Goal: Task Accomplishment & Management: Manage account settings

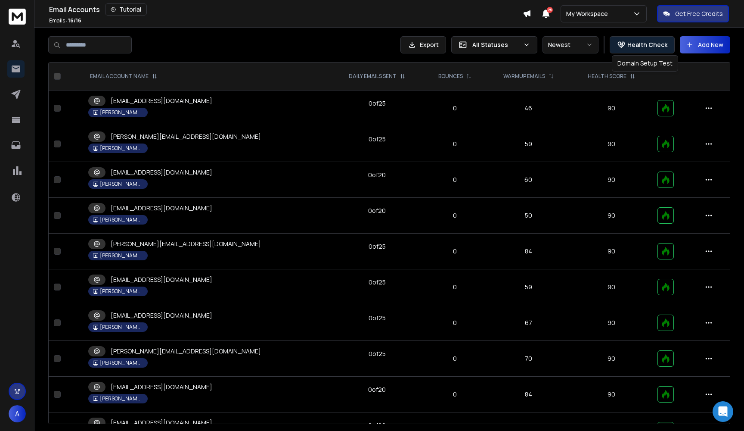
click at [639, 46] on p "Health Check" at bounding box center [648, 44] width 40 height 9
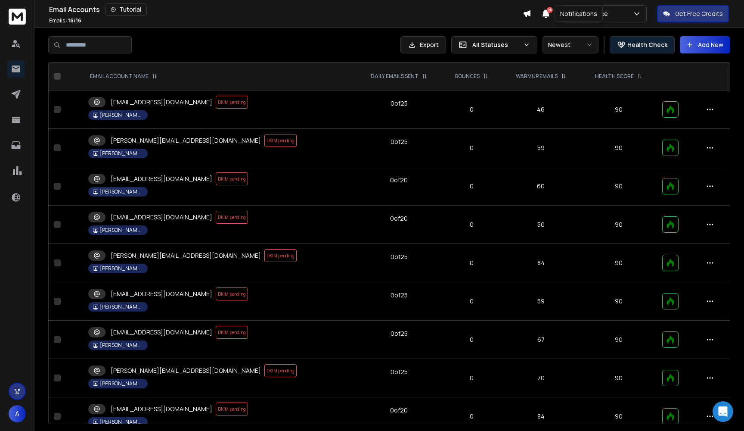
click at [549, 17] on icon at bounding box center [546, 13] width 8 height 9
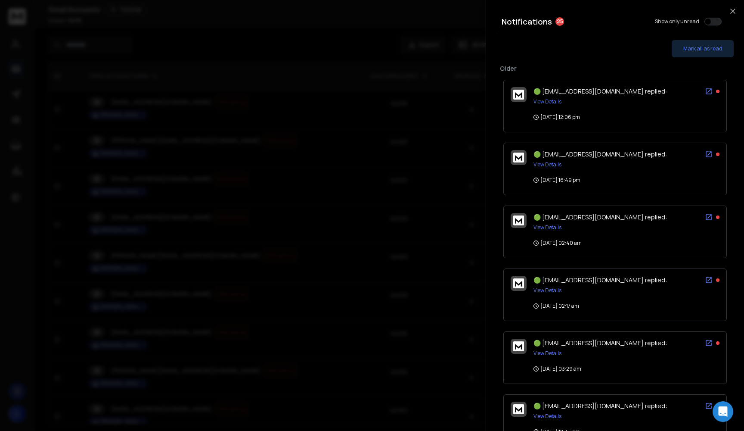
click at [700, 49] on span "Mark all as read" at bounding box center [703, 48] width 39 height 7
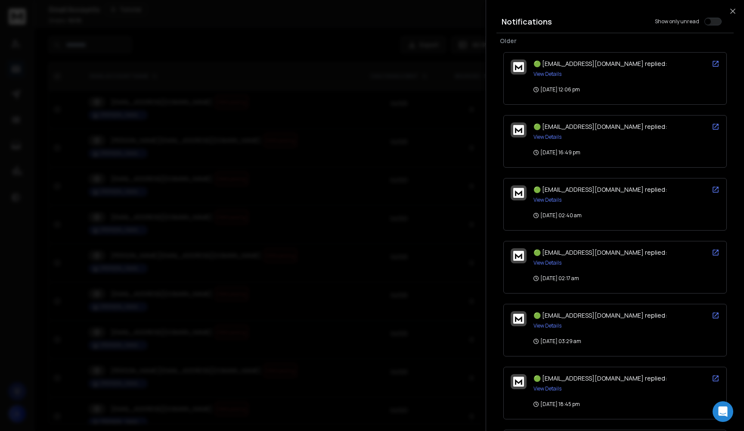
click at [734, 9] on icon "button" at bounding box center [733, 11] width 9 height 9
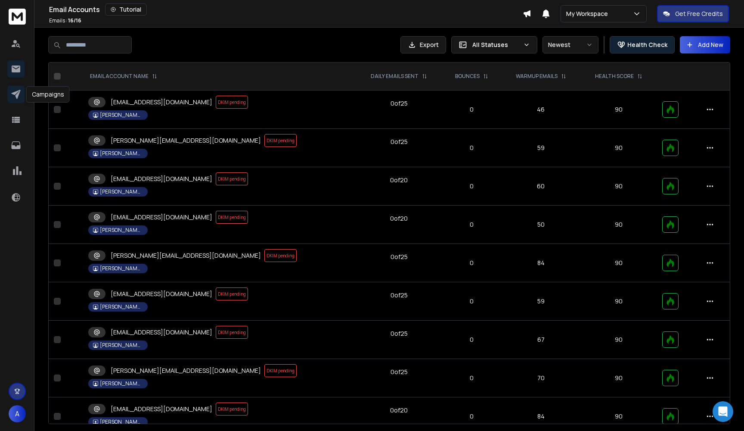
click at [24, 99] on link at bounding box center [15, 94] width 17 height 17
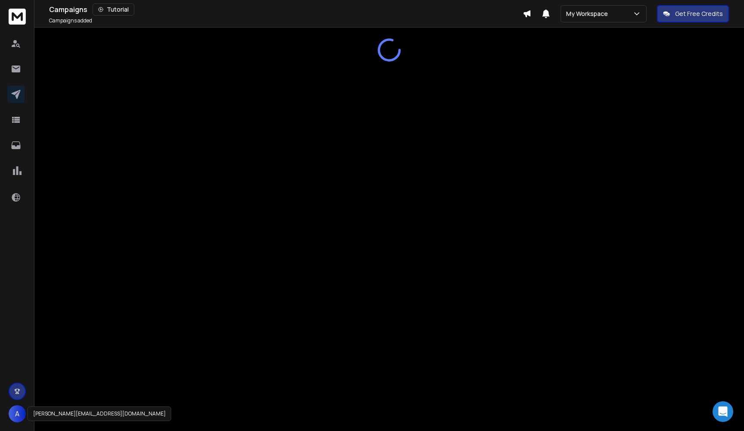
click at [20, 420] on span "A" at bounding box center [17, 413] width 17 height 17
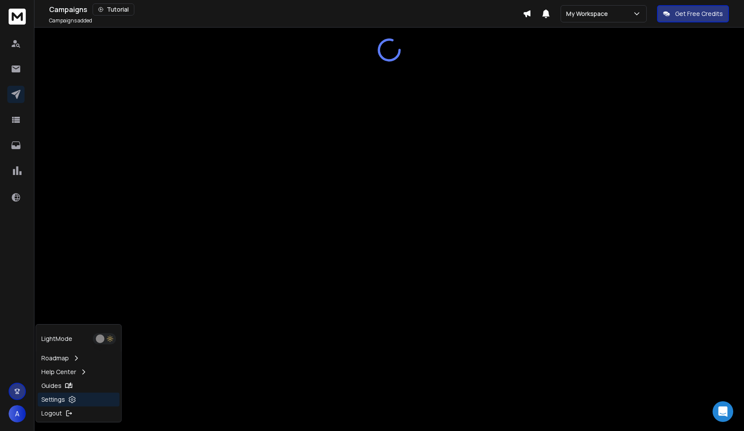
click at [54, 398] on p "Settings" at bounding box center [53, 399] width 24 height 9
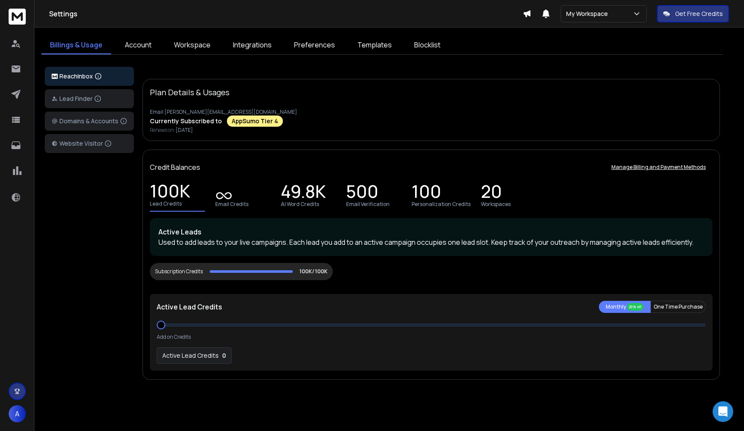
click at [75, 100] on button "Lead Finder" at bounding box center [89, 98] width 89 height 19
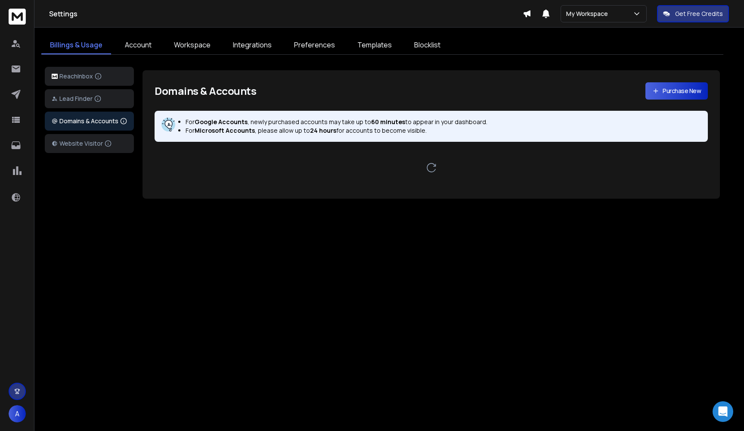
click at [73, 121] on button "Domains & Accounts" at bounding box center [89, 121] width 89 height 19
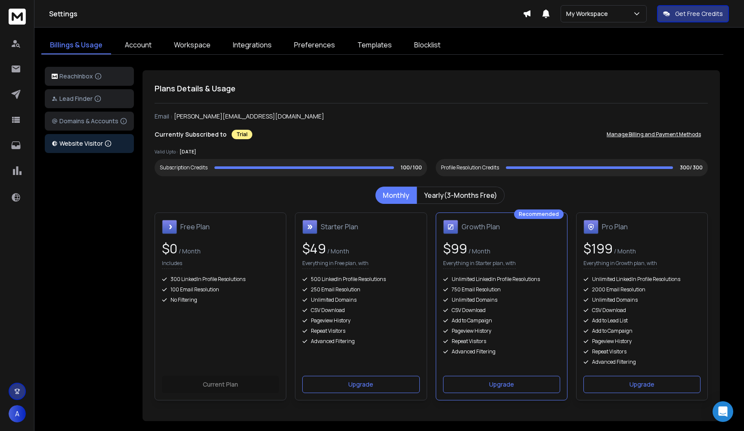
click at [76, 145] on button "Website Visitor" at bounding box center [89, 143] width 89 height 19
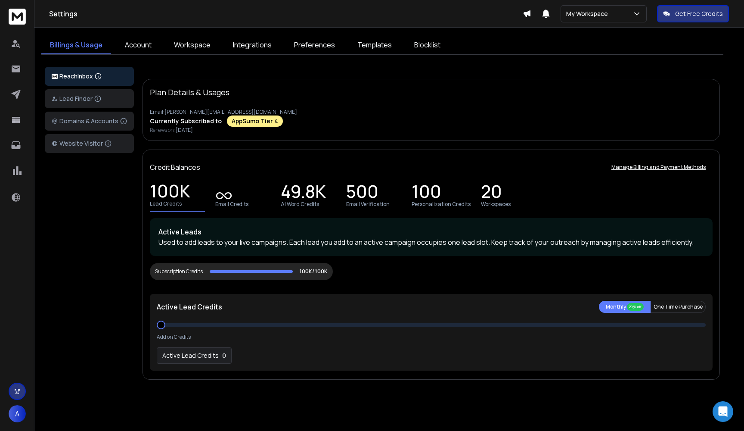
click at [75, 73] on button "ReachInbox" at bounding box center [89, 76] width 89 height 19
click at [135, 45] on link "Account" at bounding box center [138, 45] width 44 height 18
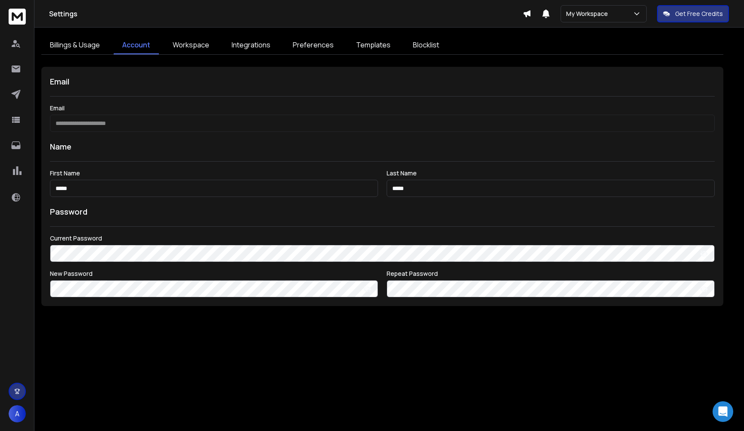
click at [194, 49] on link "Workspace" at bounding box center [191, 45] width 54 height 18
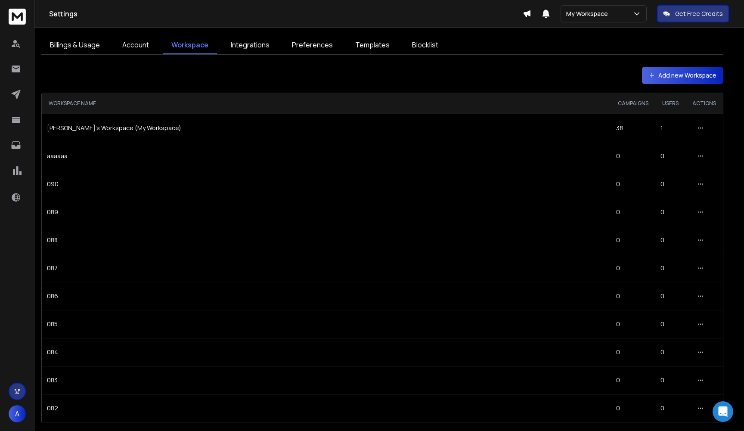
click at [251, 47] on link "Integrations" at bounding box center [250, 45] width 56 height 18
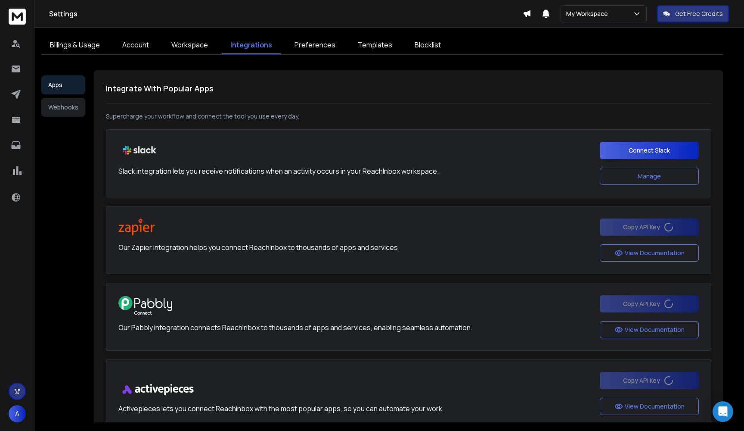
click at [194, 46] on link "Workspace" at bounding box center [190, 45] width 54 height 18
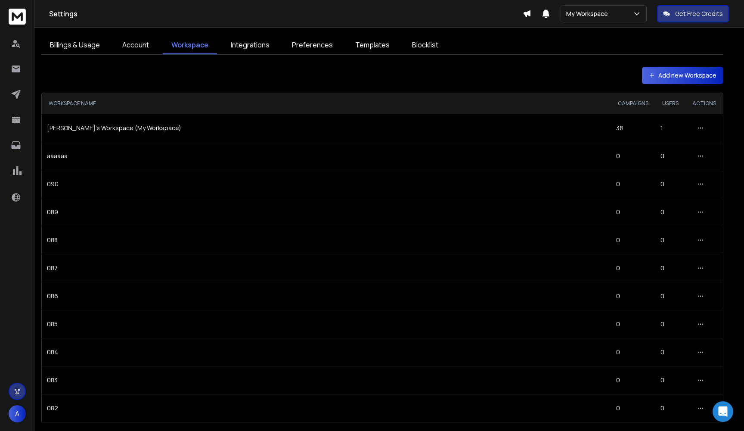
click at [242, 46] on link "Integrations" at bounding box center [250, 45] width 56 height 18
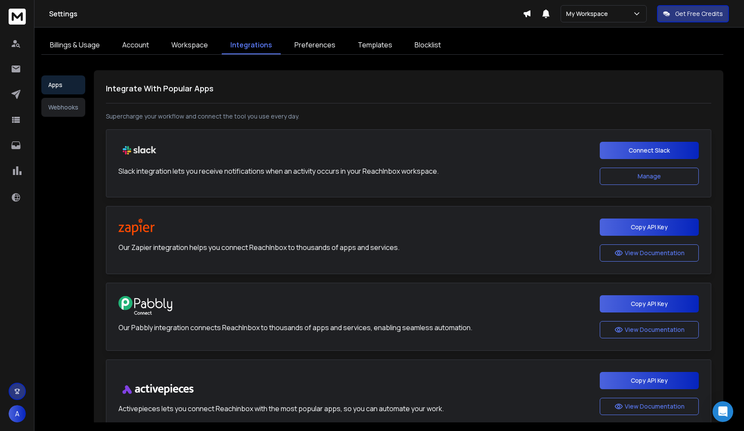
click at [311, 47] on link "Preferences" at bounding box center [315, 45] width 58 height 18
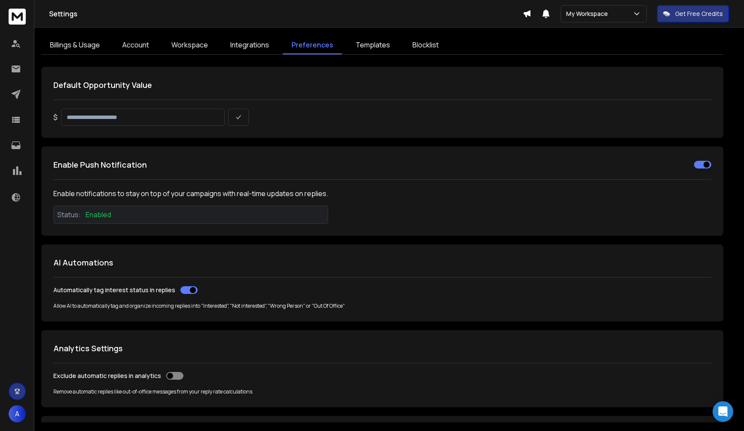
click at [376, 41] on link "Templates" at bounding box center [373, 45] width 52 height 18
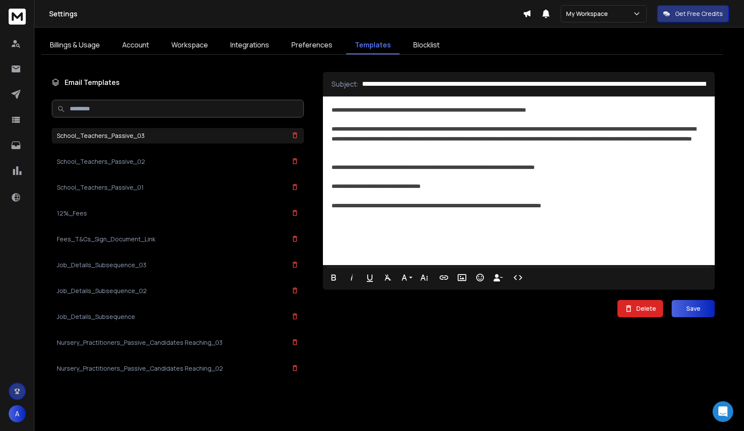
click at [413, 46] on link "Blocklist" at bounding box center [427, 45] width 44 height 18
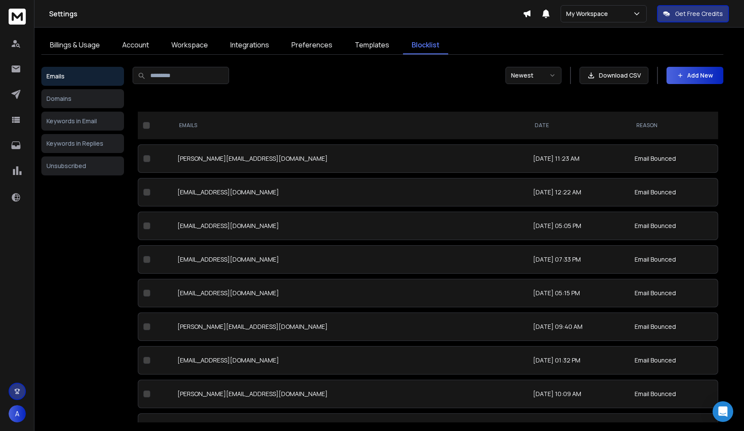
click at [72, 40] on link "Billings & Usage" at bounding box center [74, 45] width 67 height 18
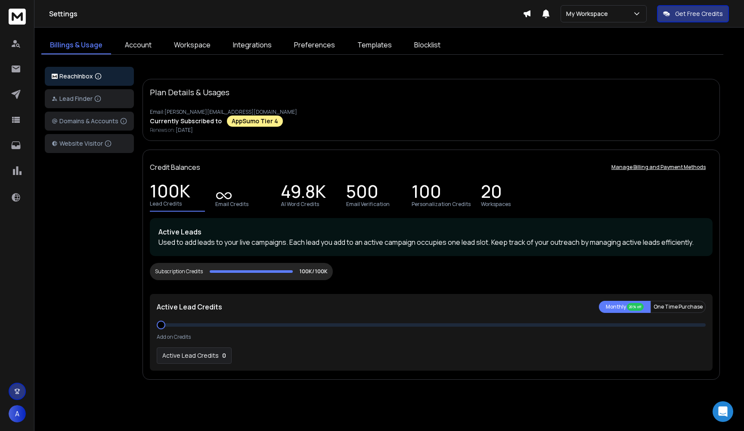
click at [10, 20] on icon at bounding box center [17, 17] width 17 height 16
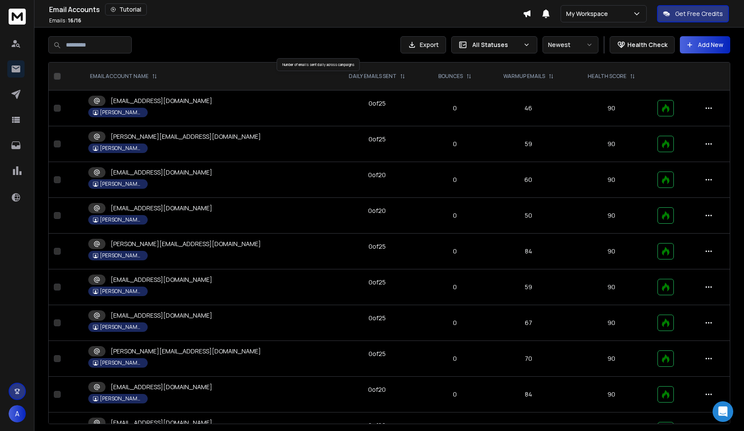
click at [316, 51] on div at bounding box center [221, 44] width 347 height 17
